Goal: Find specific page/section: Find specific page/section

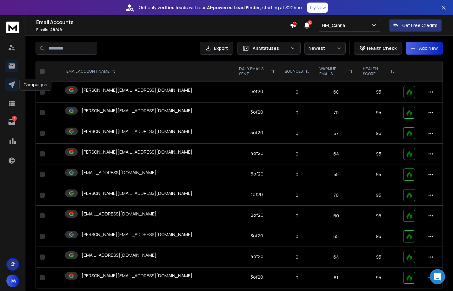
click at [12, 88] on icon at bounding box center [11, 84] width 7 height 7
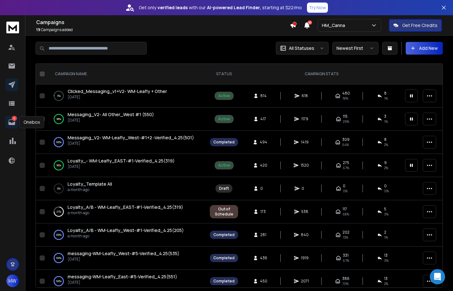
click at [12, 122] on icon at bounding box center [12, 122] width 8 height 8
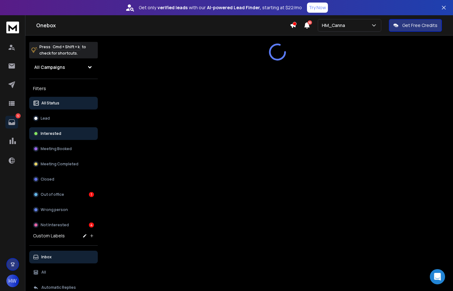
click at [46, 131] on p "Interested" at bounding box center [51, 133] width 21 height 5
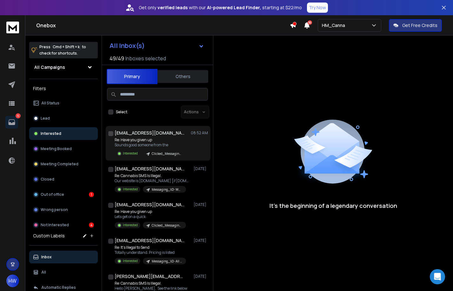
click at [148, 136] on h1 "[EMAIL_ADDRESS][DOMAIN_NAME]" at bounding box center [150, 133] width 70 height 6
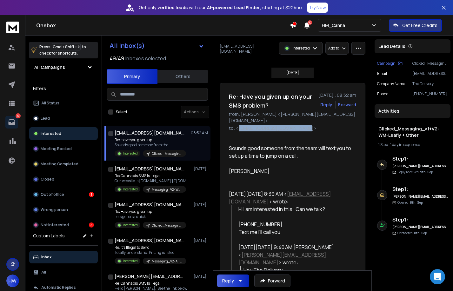
drag, startPoint x: 239, startPoint y: 122, endPoint x: 300, endPoint y: 123, distance: 61.3
click at [300, 125] on p "to: <[EMAIL_ADDRESS][DOMAIN_NAME]>" at bounding box center [292, 128] width 127 height 6
copy p "[EMAIL_ADDRESS][DOMAIN_NAME]"
